Goal: Task Accomplishment & Management: Manage account settings

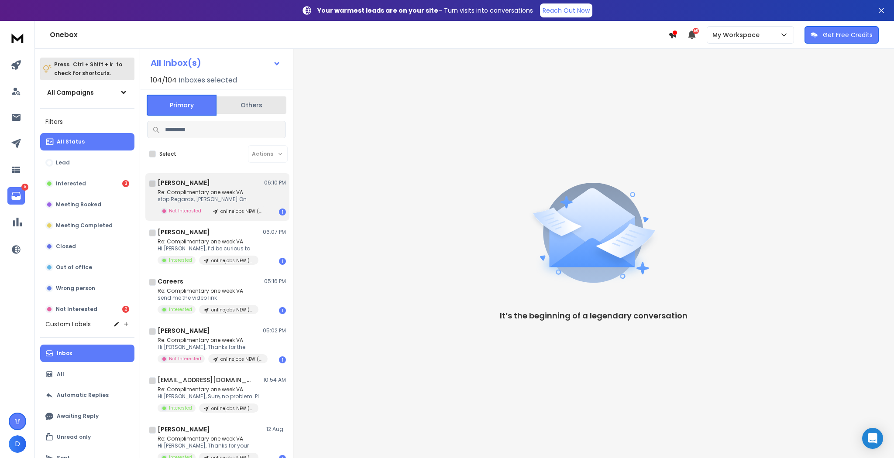
click at [151, 182] on button "button" at bounding box center [152, 183] width 7 height 7
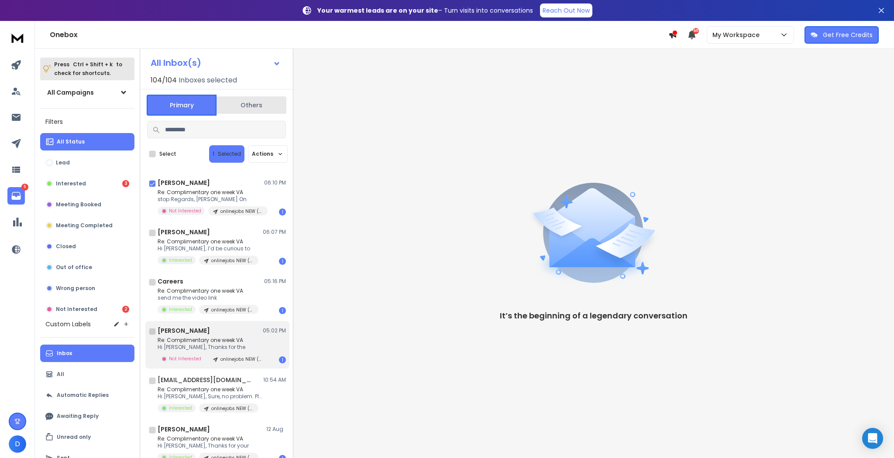
click at [199, 336] on div "Sofia West 05:02 PM Re: Complimentary one week VA Hi Dennis, Thanks for the Not…" at bounding box center [222, 344] width 128 height 37
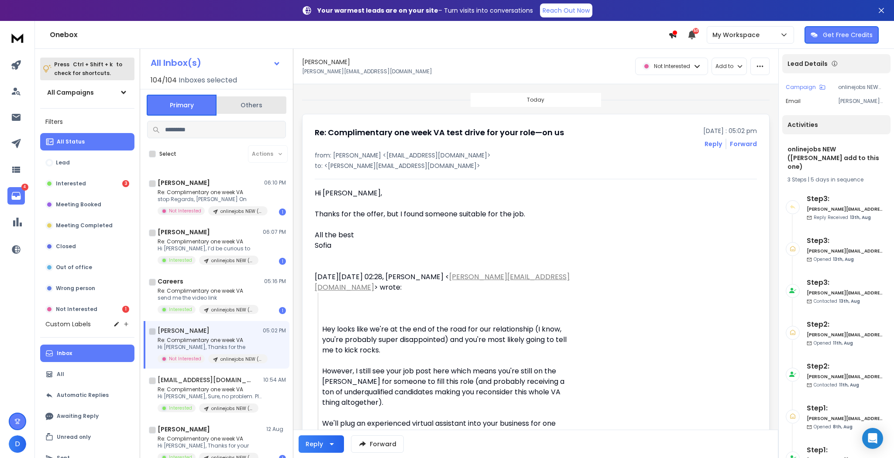
click at [151, 329] on button "button" at bounding box center [152, 331] width 7 height 7
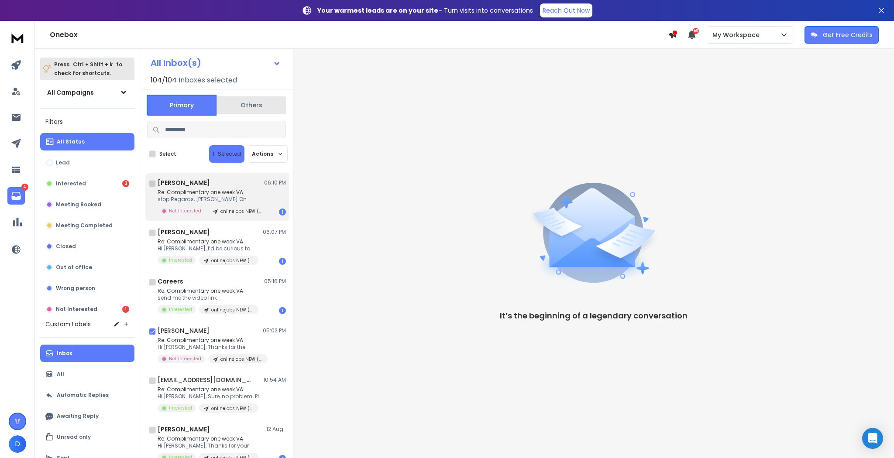
click at [152, 182] on button "button" at bounding box center [152, 183] width 7 height 7
click at [264, 160] on button "Actions" at bounding box center [268, 153] width 40 height 17
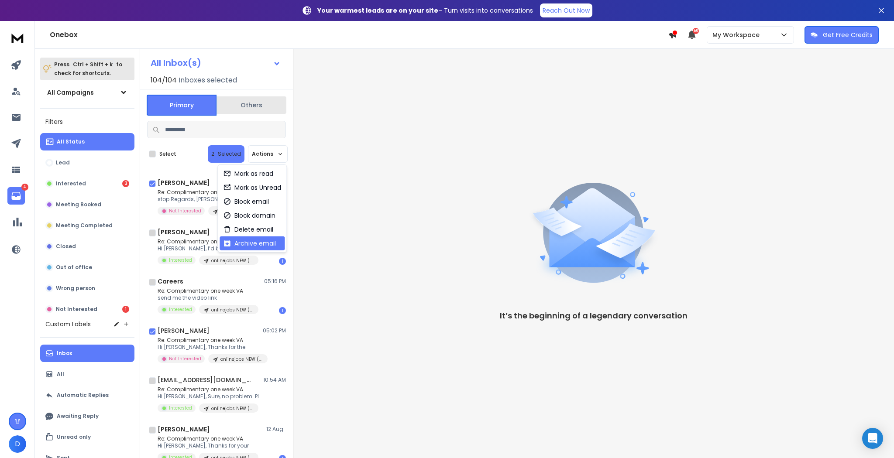
click at [251, 243] on div "Archive email" at bounding box center [249, 243] width 53 height 9
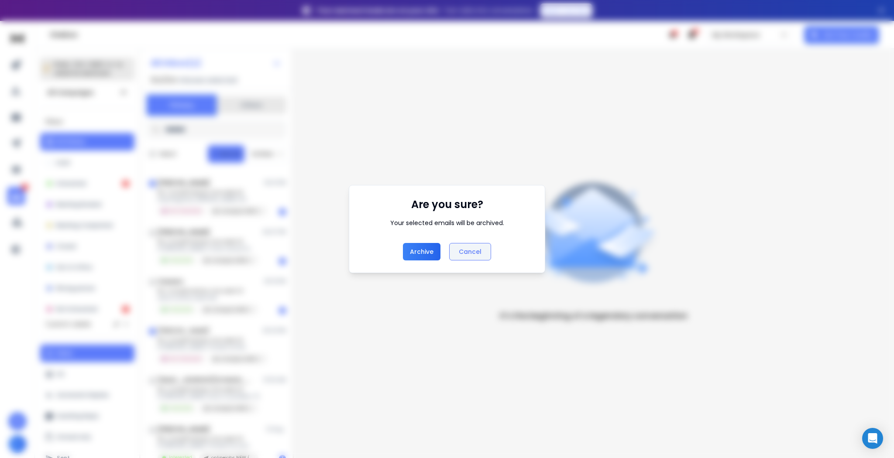
click at [419, 248] on p "archive" at bounding box center [422, 251] width 24 height 9
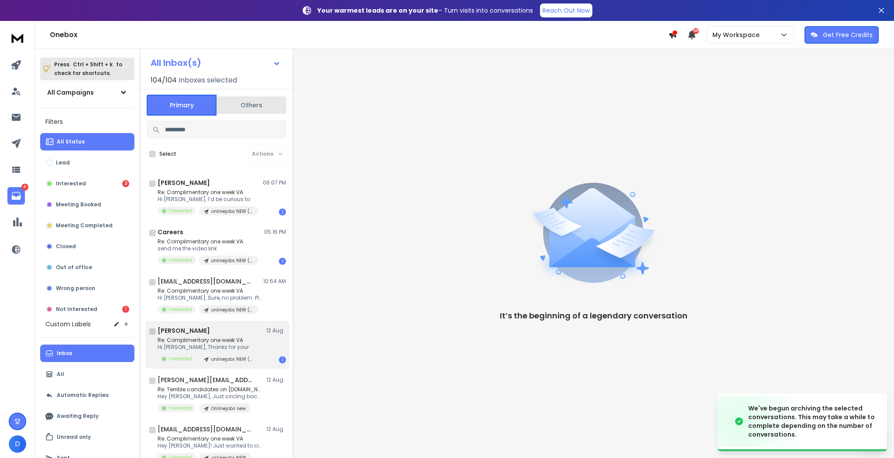
click at [213, 342] on p "Re: Complimentary one week VA" at bounding box center [208, 340] width 101 height 7
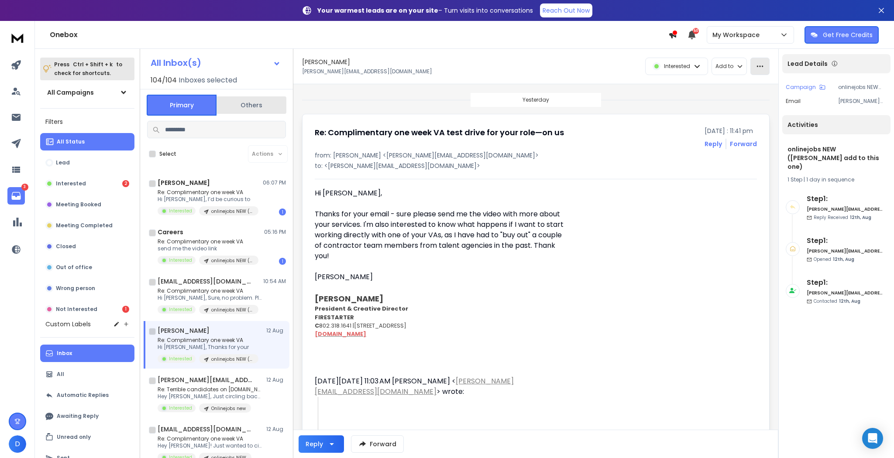
click at [760, 72] on button "button" at bounding box center [759, 66] width 19 height 17
click at [746, 88] on div "Mark as unread" at bounding box center [738, 86] width 58 height 9
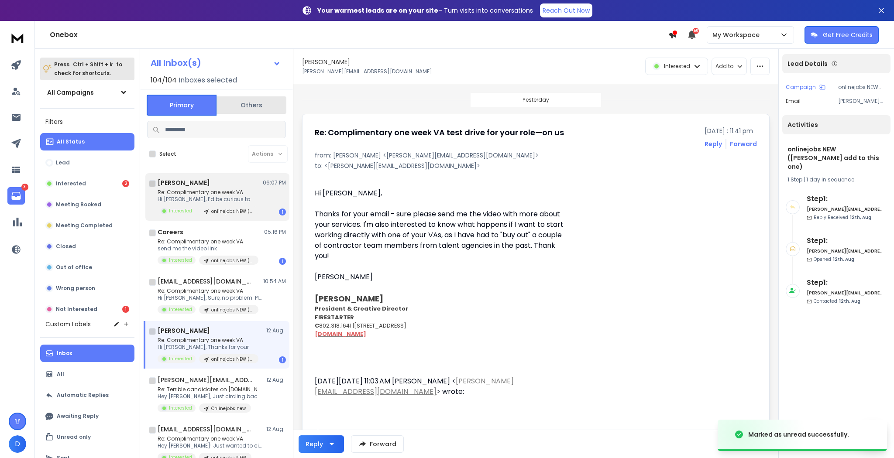
click at [204, 189] on p "Re: Complimentary one week VA" at bounding box center [208, 192] width 101 height 7
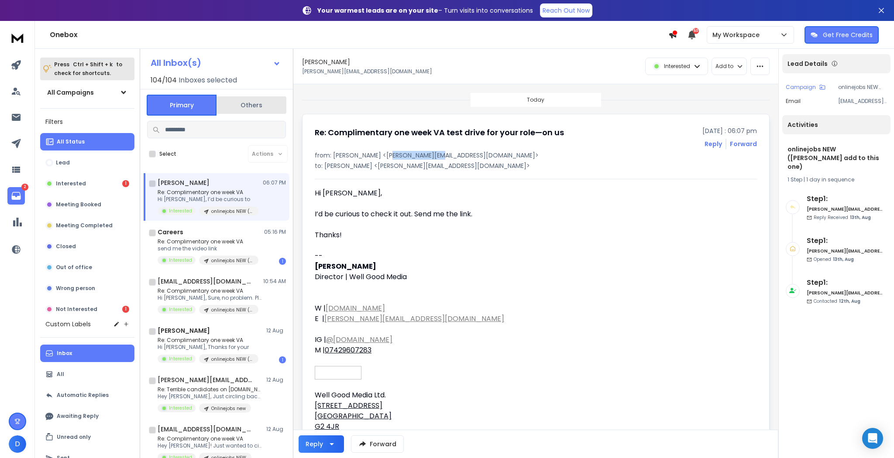
drag, startPoint x: 440, startPoint y: 151, endPoint x: 387, endPoint y: 154, distance: 52.5
click at [387, 154] on p "from: Todd Weller <todd@wellgood.media>" at bounding box center [536, 155] width 442 height 9
drag, startPoint x: 441, startPoint y: 154, endPoint x: 374, endPoint y: 154, distance: 67.2
click at [374, 154] on p "from: Todd Weller <todd@wellgood.media>" at bounding box center [536, 155] width 442 height 9
copy p "todd@wellgood.media"
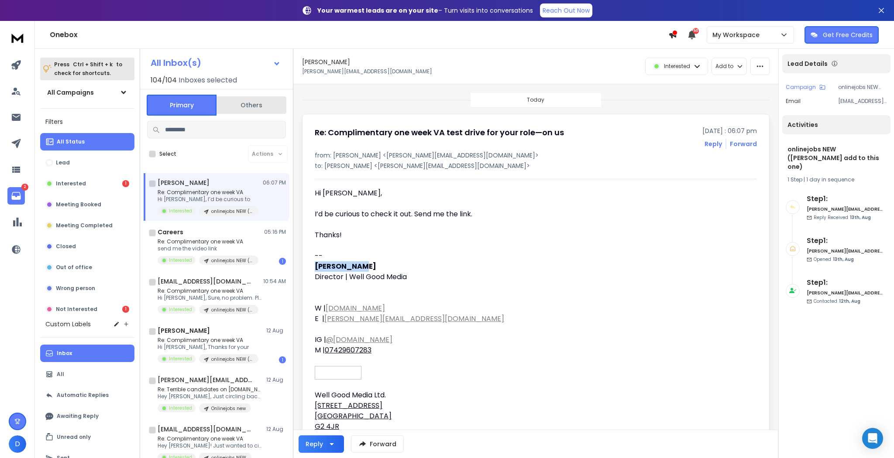
drag, startPoint x: 358, startPoint y: 265, endPoint x: 315, endPoint y: 264, distance: 43.2
click at [315, 264] on p "-- Todd Weller Director | Well Good Media W | wellgood.media" at bounding box center [442, 282] width 255 height 63
copy b "Todd Weller"
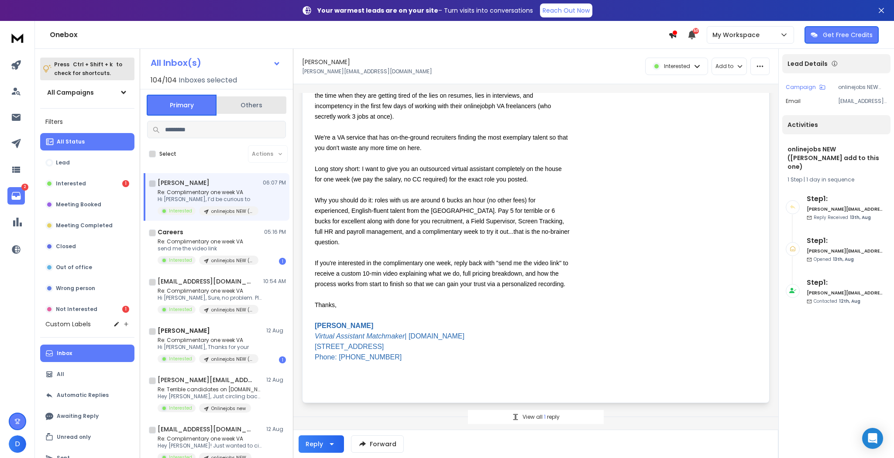
scroll to position [489, 0]
click at [524, 413] on p "View all 1 reply" at bounding box center [540, 416] width 37 height 7
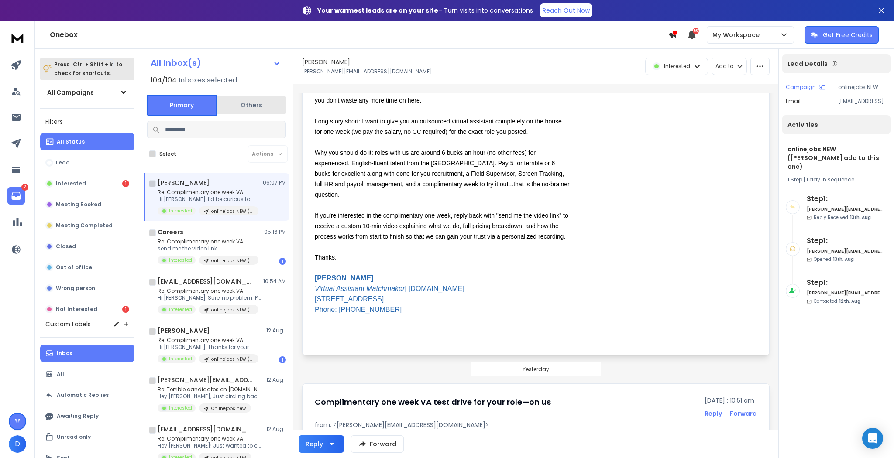
scroll to position [628, 0]
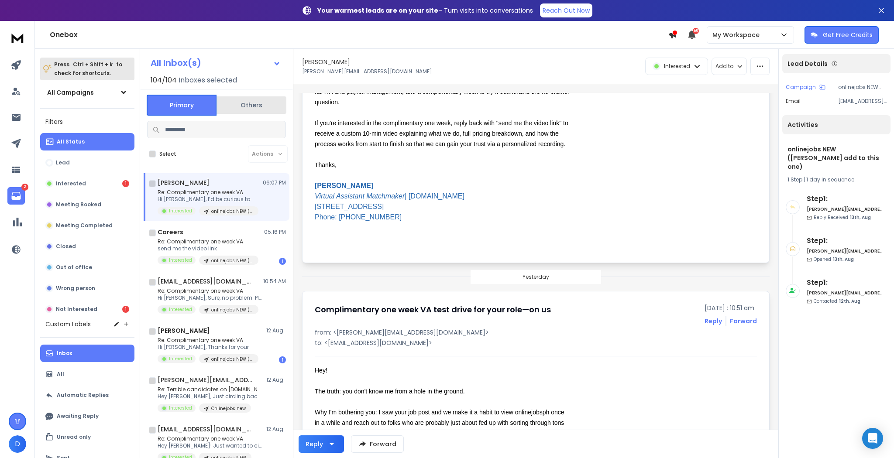
click at [150, 183] on button "button" at bounding box center [152, 183] width 7 height 7
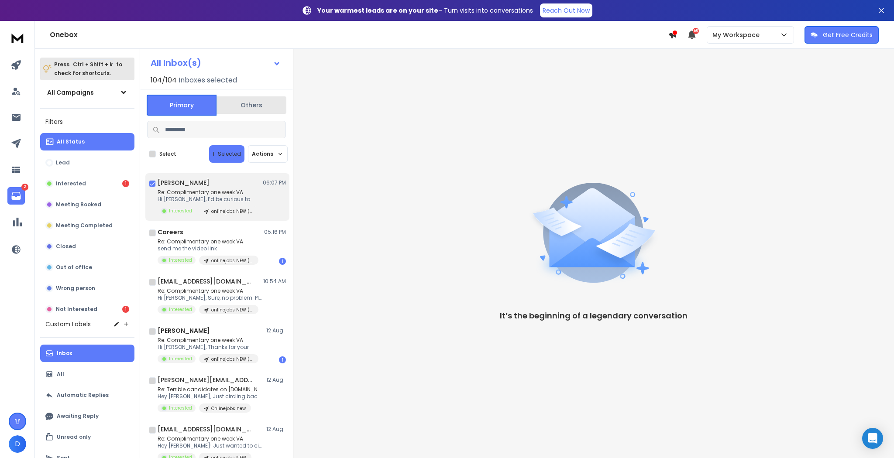
scroll to position [0, 0]
click at [178, 185] on h1 "Todd Weller" at bounding box center [184, 182] width 52 height 9
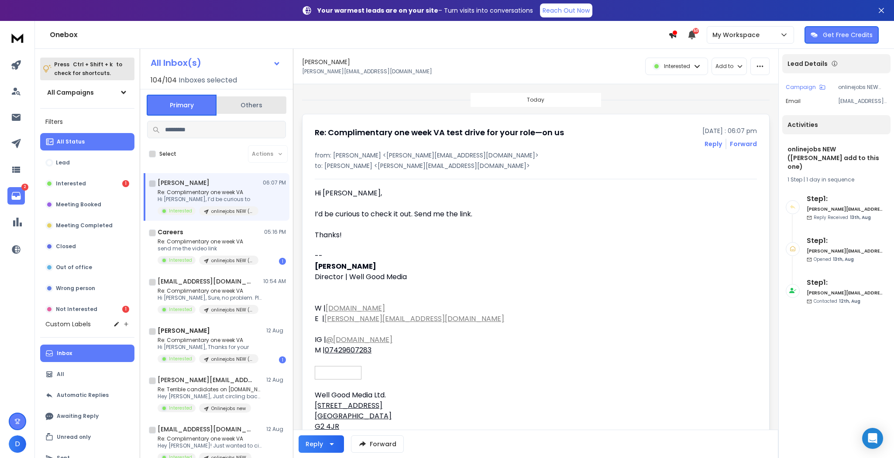
click at [155, 184] on button "button" at bounding box center [152, 183] width 7 height 7
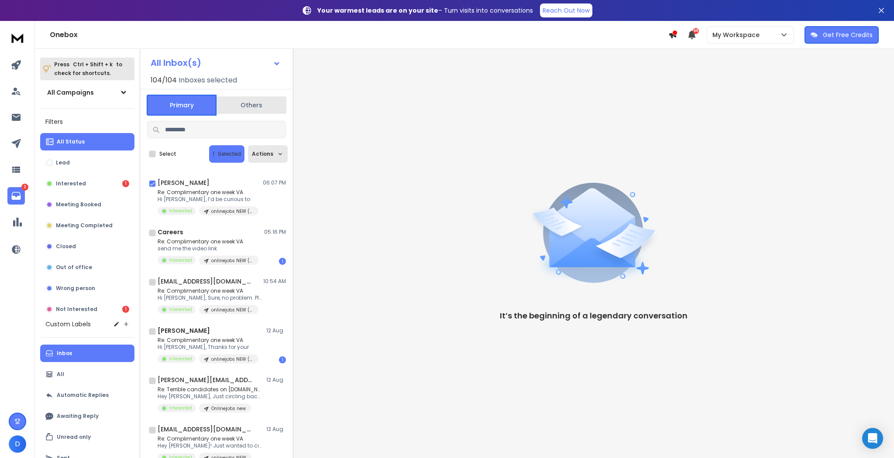
click at [266, 157] on p "Actions" at bounding box center [262, 154] width 21 height 7
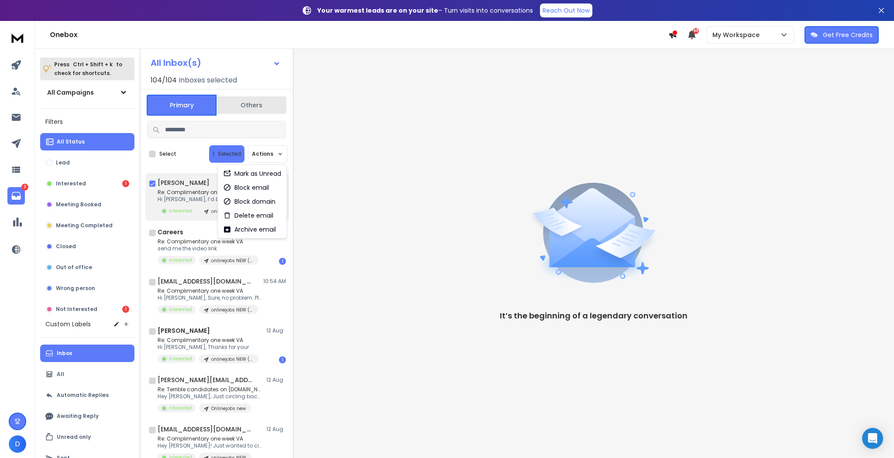
click at [183, 195] on p "Re: Complimentary one week VA" at bounding box center [208, 192] width 101 height 7
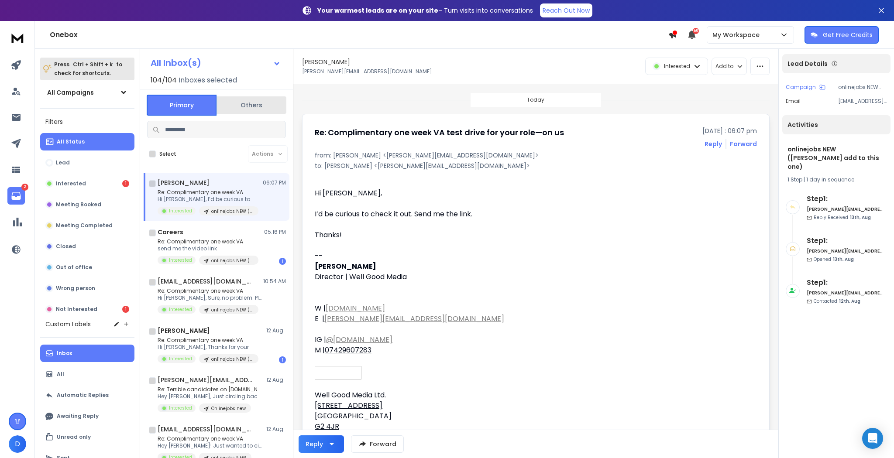
drag, startPoint x: 150, startPoint y: 182, endPoint x: 168, endPoint y: 178, distance: 18.3
click at [150, 182] on button "button" at bounding box center [152, 183] width 7 height 7
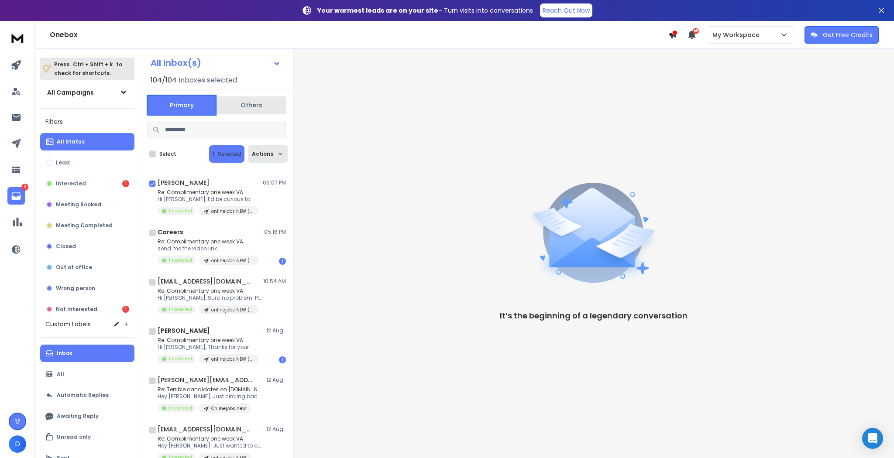
click at [268, 151] on p "Actions" at bounding box center [262, 154] width 21 height 7
click at [261, 223] on div "Archive email" at bounding box center [251, 230] width 65 height 14
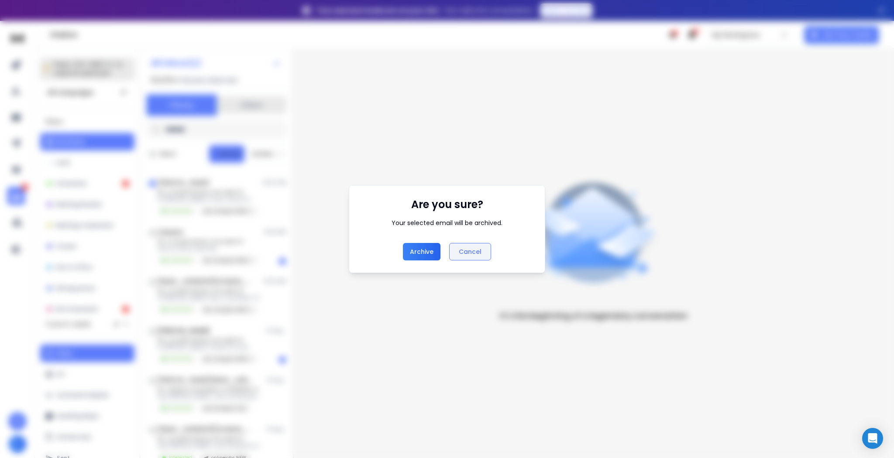
click at [426, 251] on p "archive" at bounding box center [422, 251] width 24 height 9
